Goal: Task Accomplishment & Management: Manage account settings

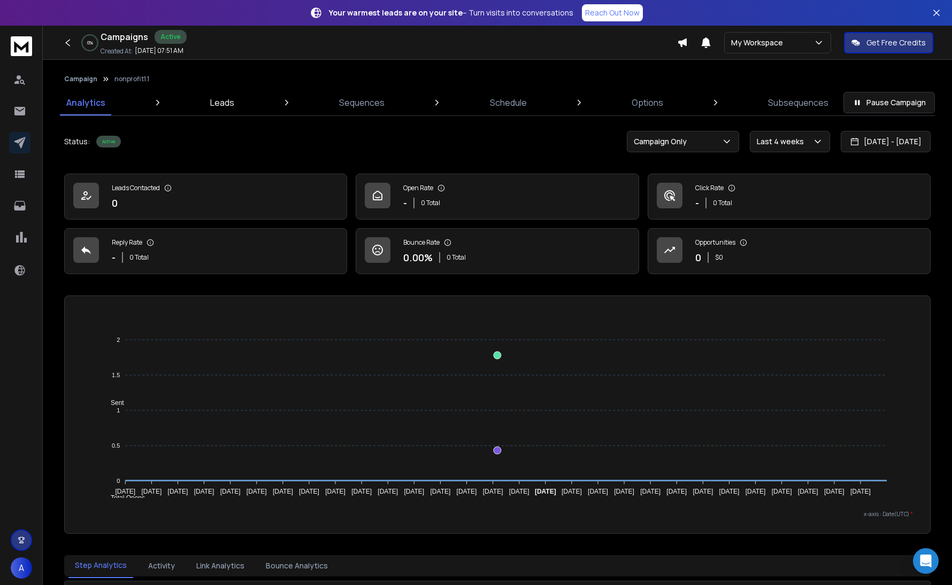
click at [230, 105] on p "Leads" at bounding box center [222, 102] width 24 height 13
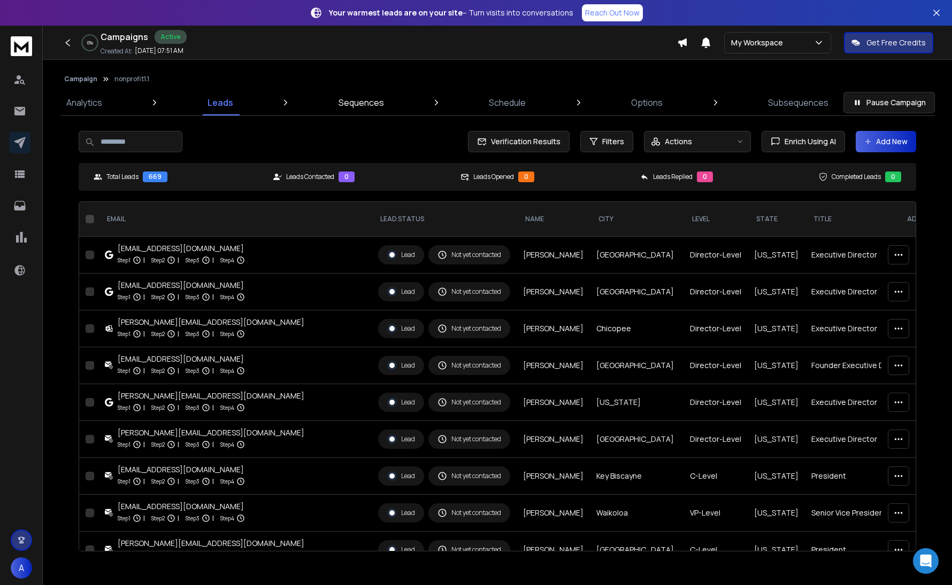
click at [373, 104] on p "Sequences" at bounding box center [360, 102] width 45 height 13
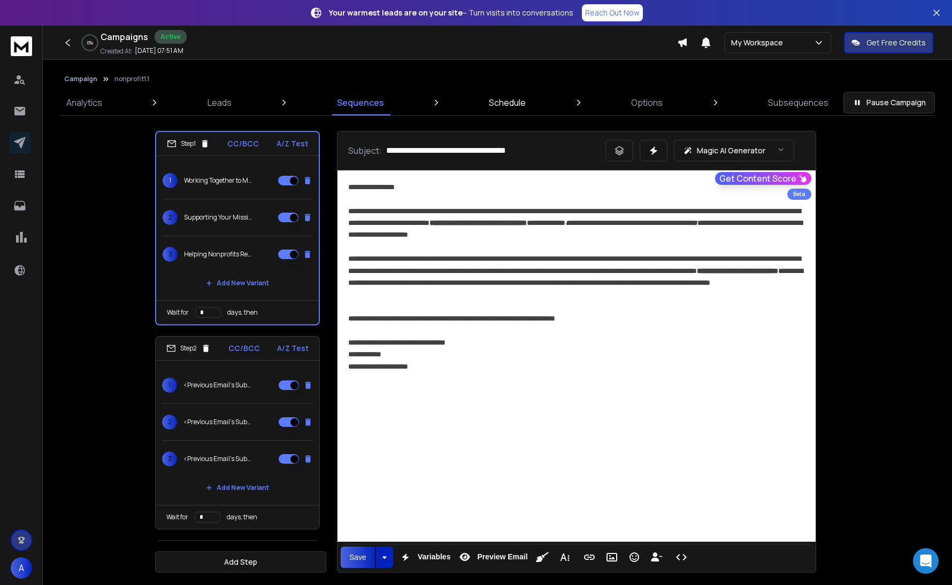
click at [512, 104] on p "Schedule" at bounding box center [507, 102] width 37 height 13
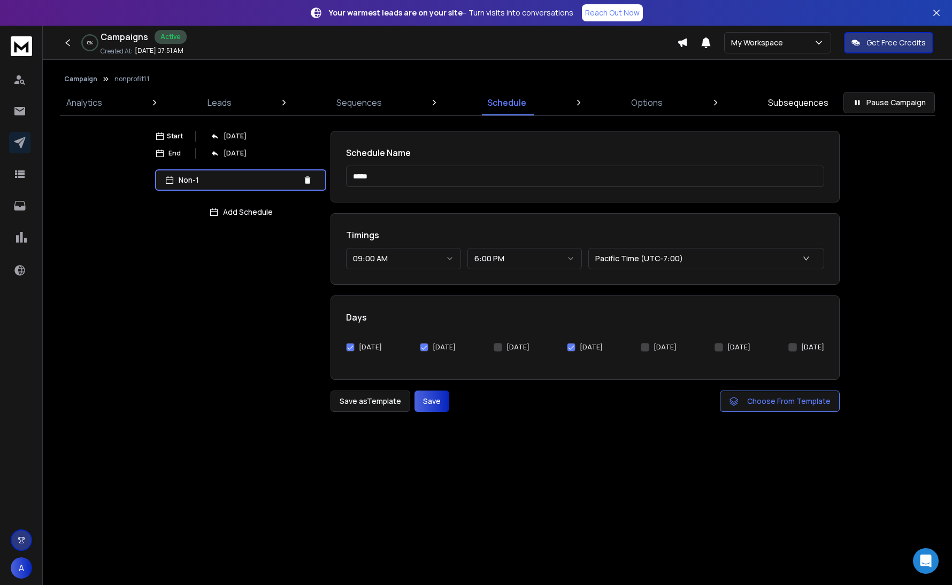
click at [800, 101] on p "Subsequences" at bounding box center [798, 102] width 60 height 13
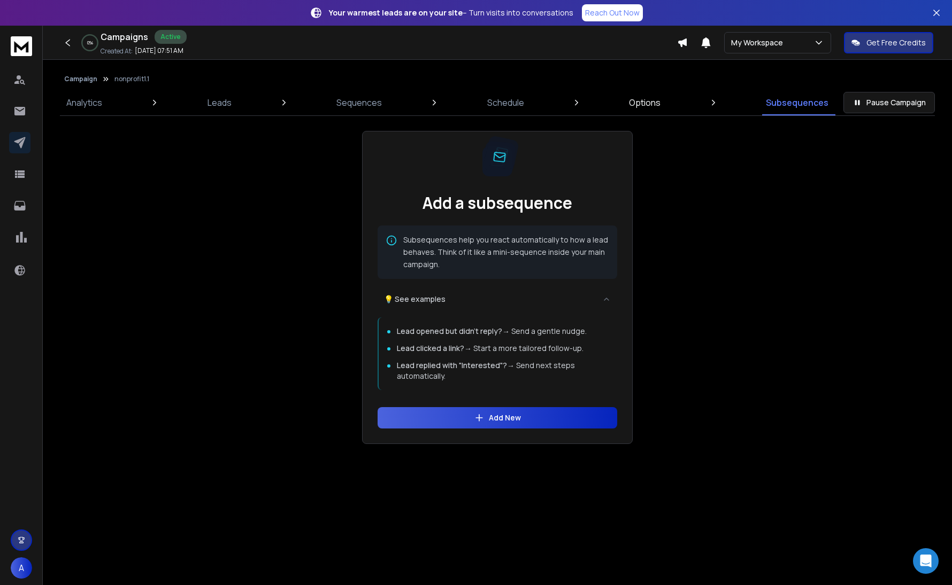
click at [629, 103] on link "Options" at bounding box center [644, 103] width 44 height 26
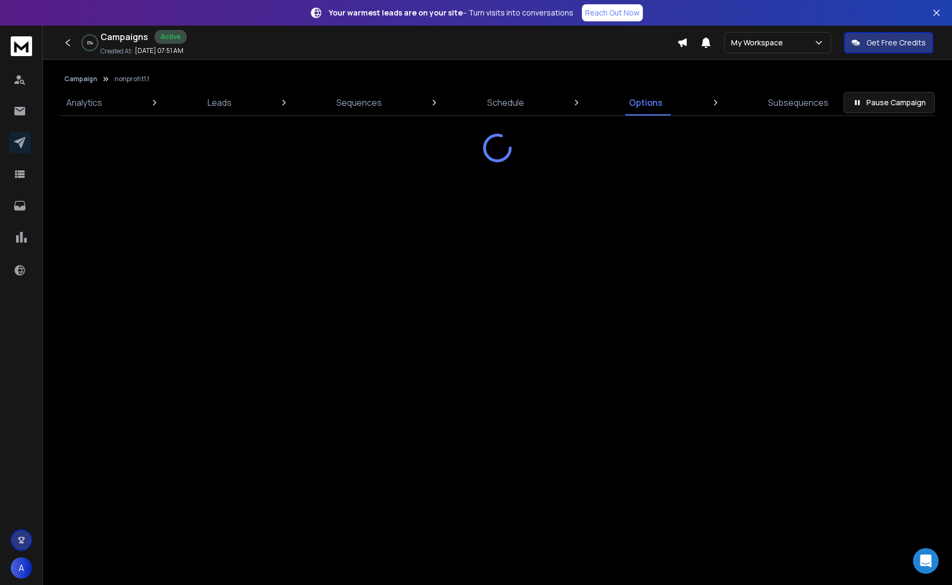
select select "**********"
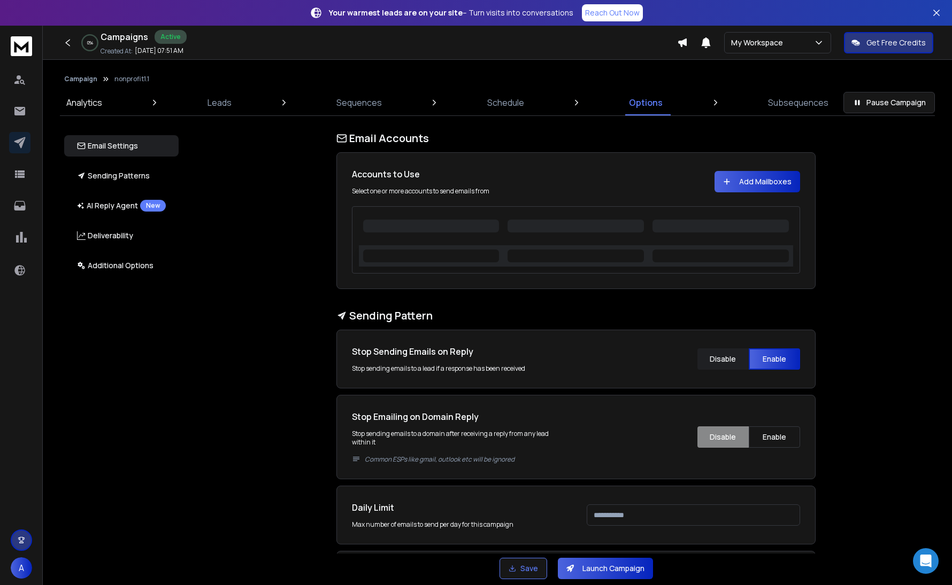
click at [89, 103] on p "Analytics" at bounding box center [84, 102] width 36 height 13
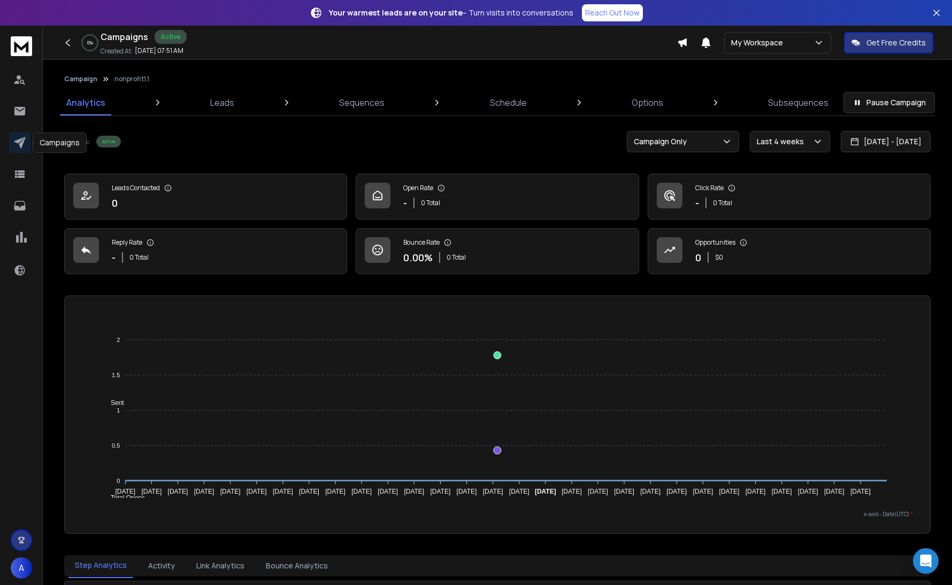
click at [17, 143] on icon at bounding box center [19, 142] width 11 height 11
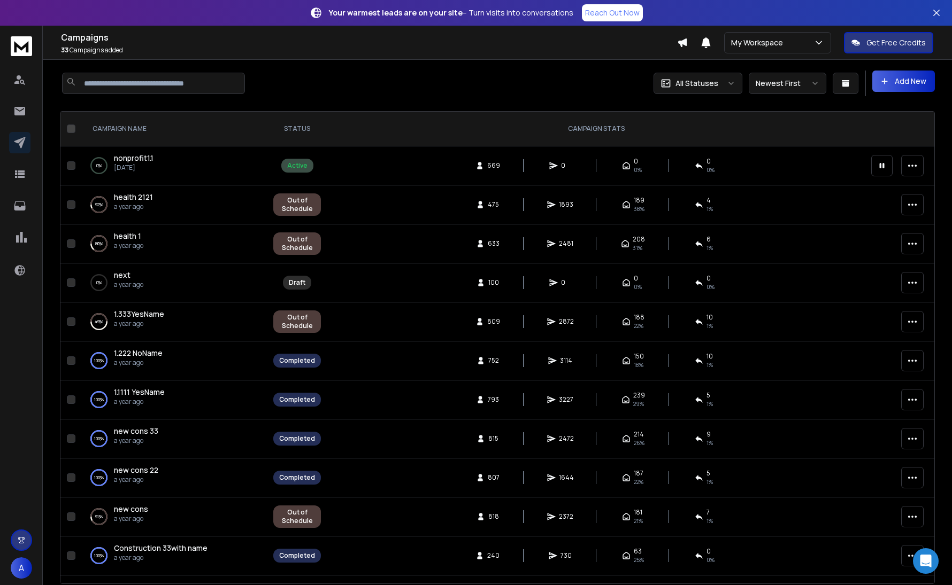
click at [910, 165] on icon "button" at bounding box center [912, 165] width 11 height 11
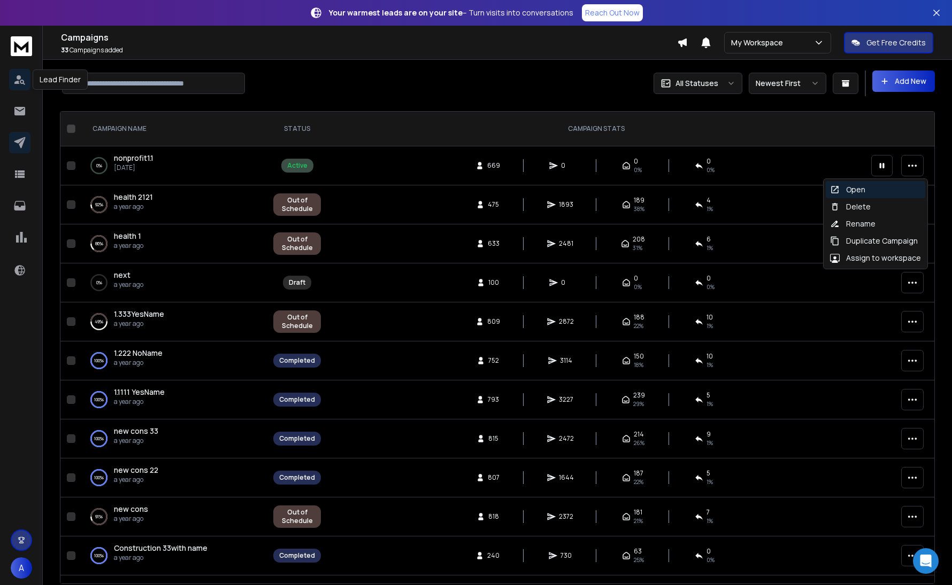
click at [22, 86] on icon at bounding box center [19, 79] width 13 height 13
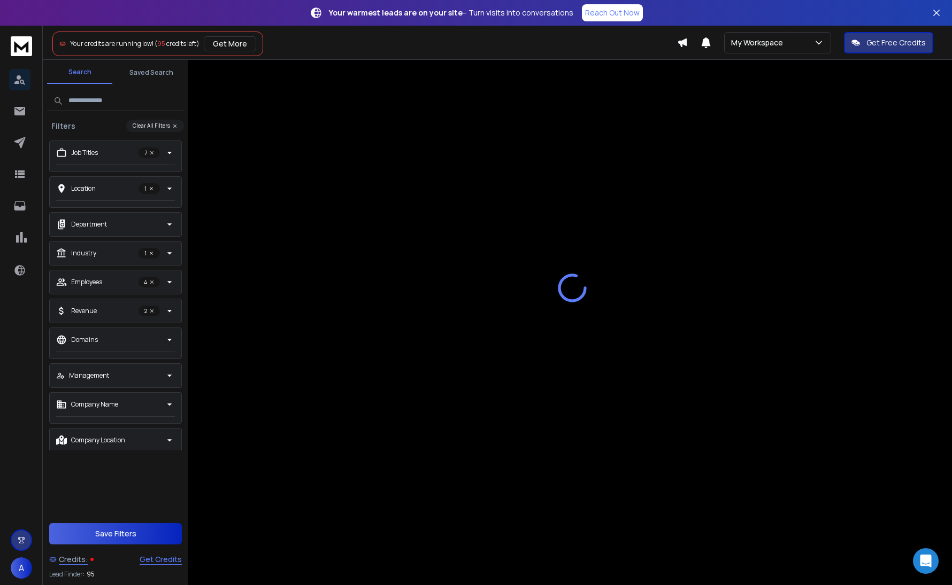
click at [67, 560] on span "Credits:" at bounding box center [73, 559] width 29 height 11
